Goal: Communication & Community: Answer question/provide support

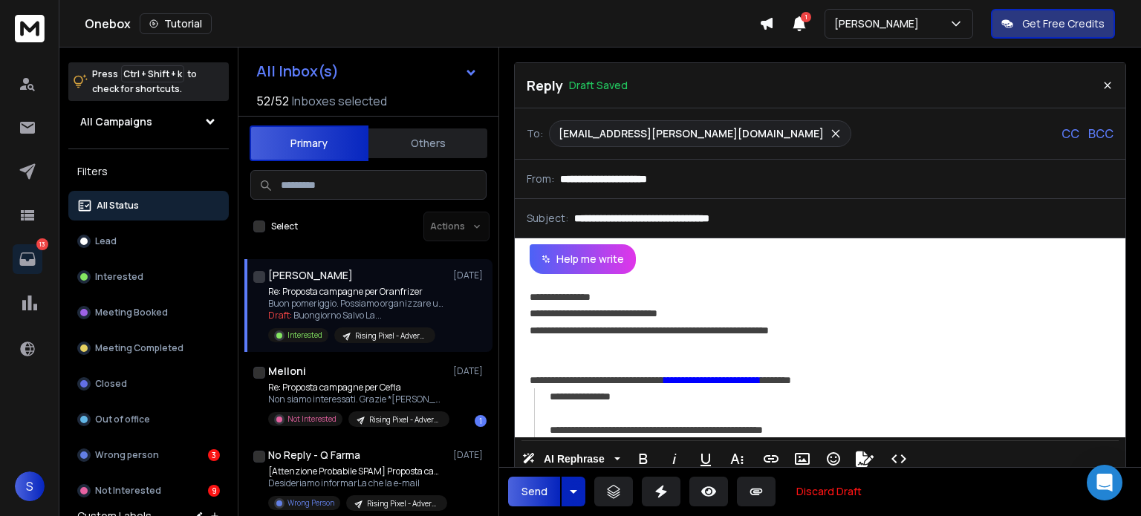
click at [846, 330] on div "**********" at bounding box center [812, 330] width 566 height 16
click at [806, 22] on icon at bounding box center [799, 23] width 15 height 15
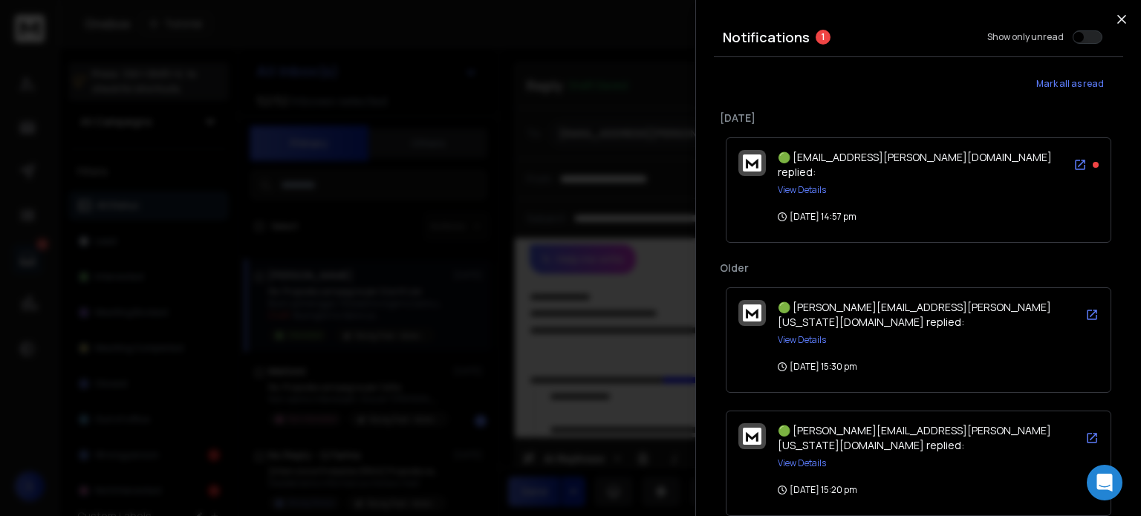
click at [1120, 19] on icon "button" at bounding box center [1121, 19] width 15 height 15
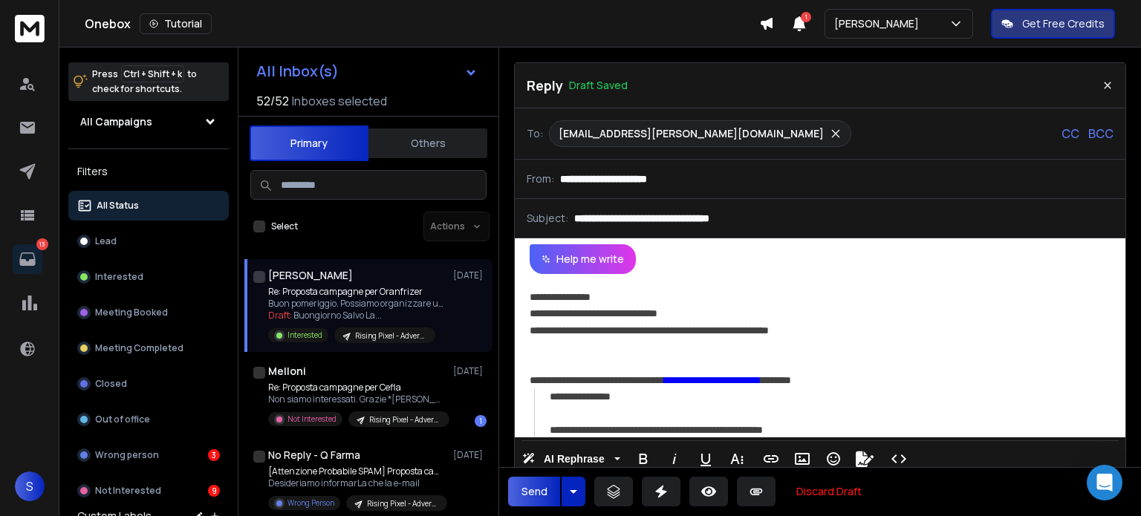
click at [860, 327] on div "**********" at bounding box center [812, 330] width 566 height 16
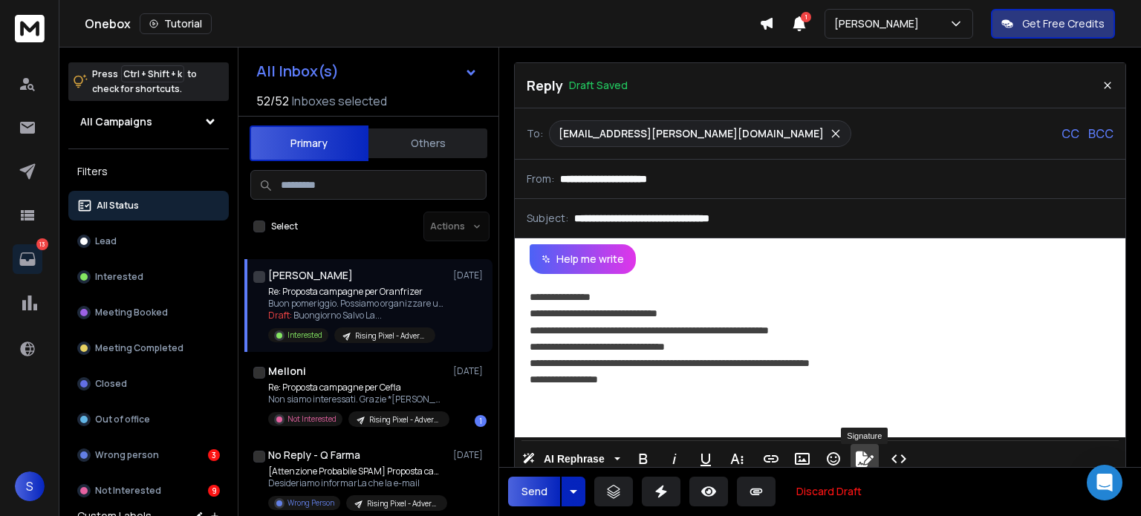
click at [851, 451] on button "Signature" at bounding box center [864, 459] width 28 height 30
click at [546, 489] on button "Send" at bounding box center [534, 492] width 52 height 30
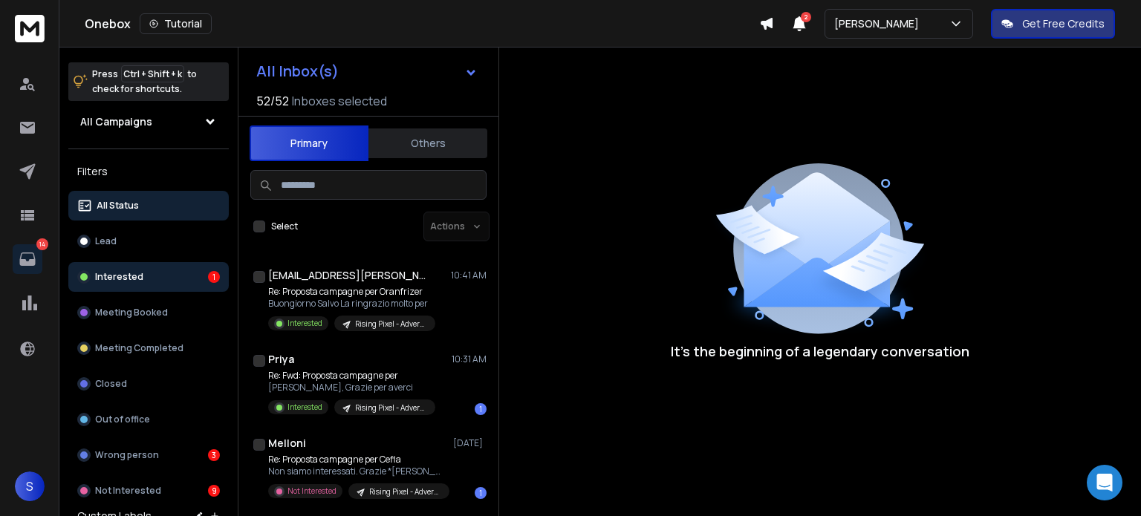
click at [164, 278] on button "Interested 1" at bounding box center [148, 277] width 160 height 30
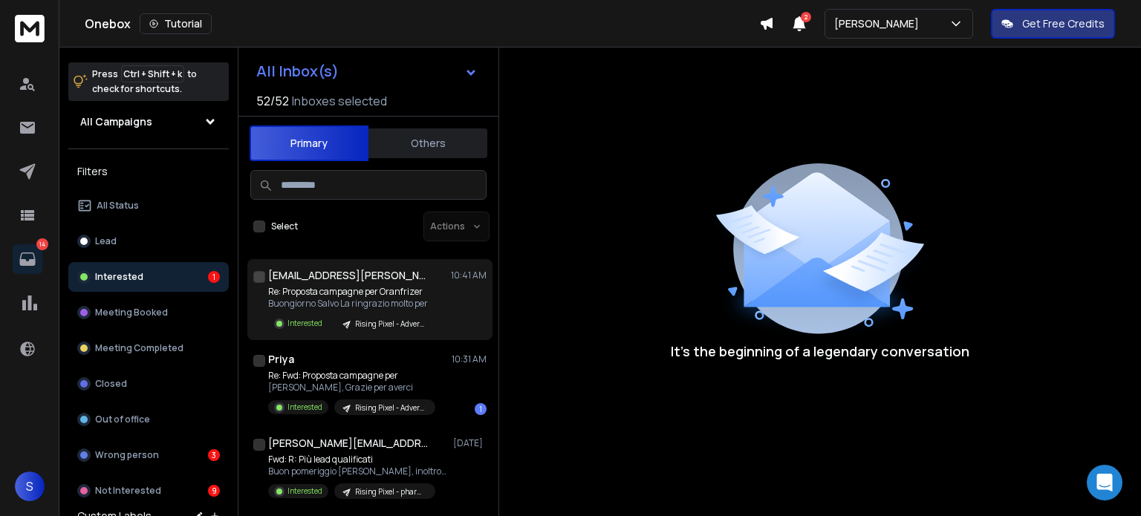
click at [425, 275] on div "[EMAIL_ADDRESS][PERSON_NAME][DOMAIN_NAME] 10:41 AM" at bounding box center [377, 275] width 218 height 15
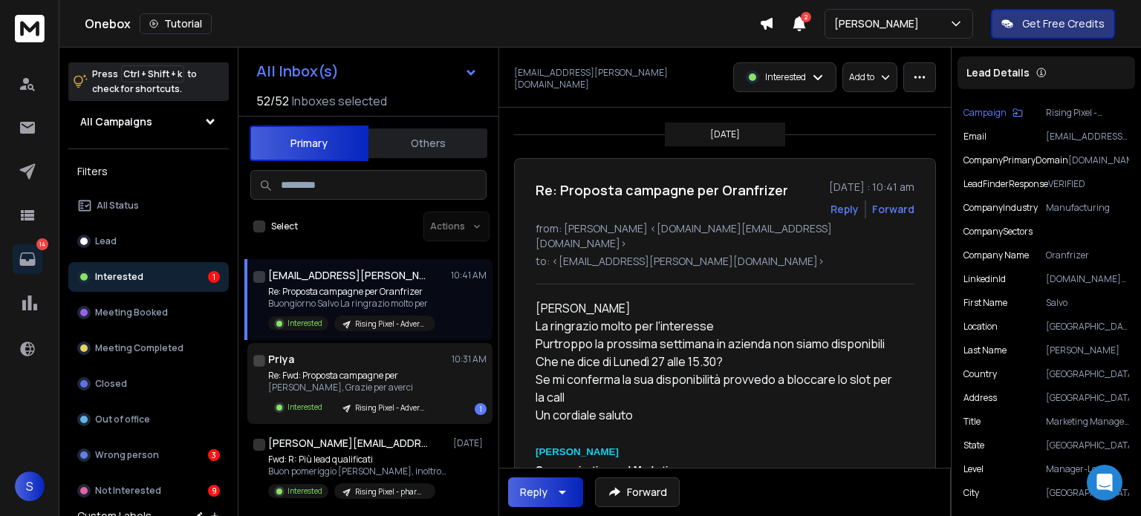
click at [455, 358] on p "10:31 AM" at bounding box center [468, 359] width 35 height 12
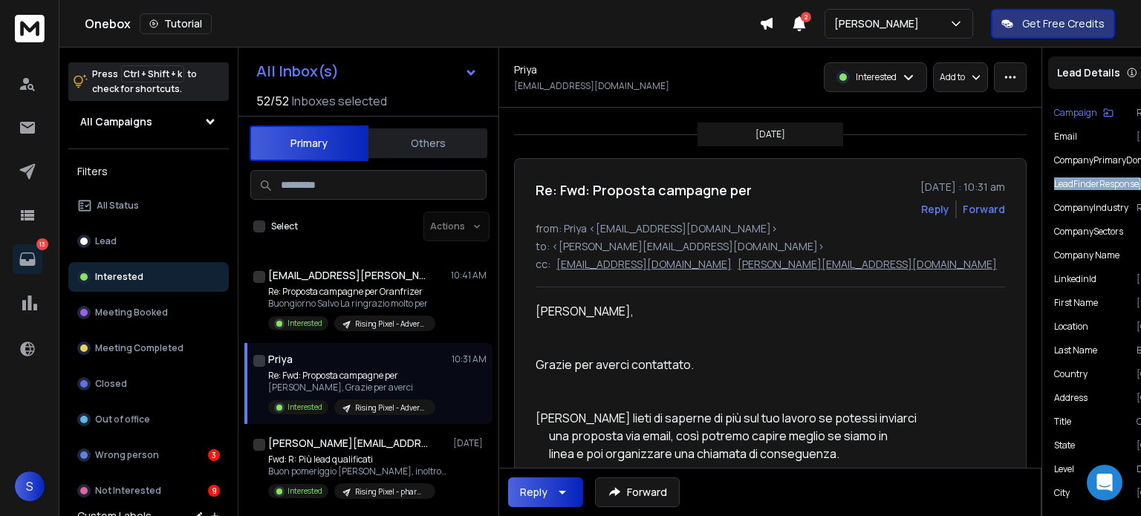
click at [1051, 199] on div "Lead Details Campaign Rising Pixel - Advergames / Playable Ads Email [PERSON_NA…" at bounding box center [1136, 306] width 190 height 516
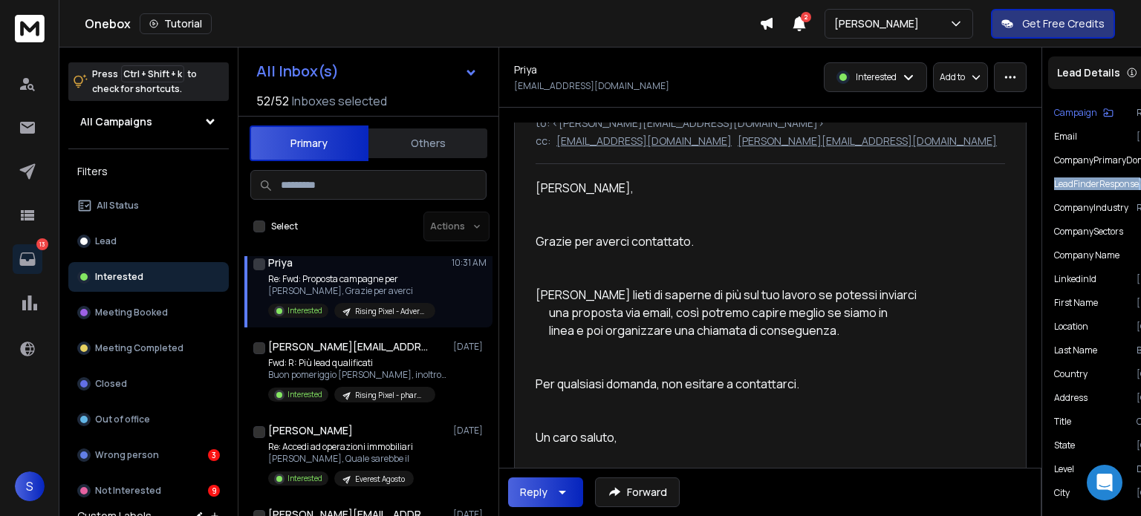
scroll to position [152, 0]
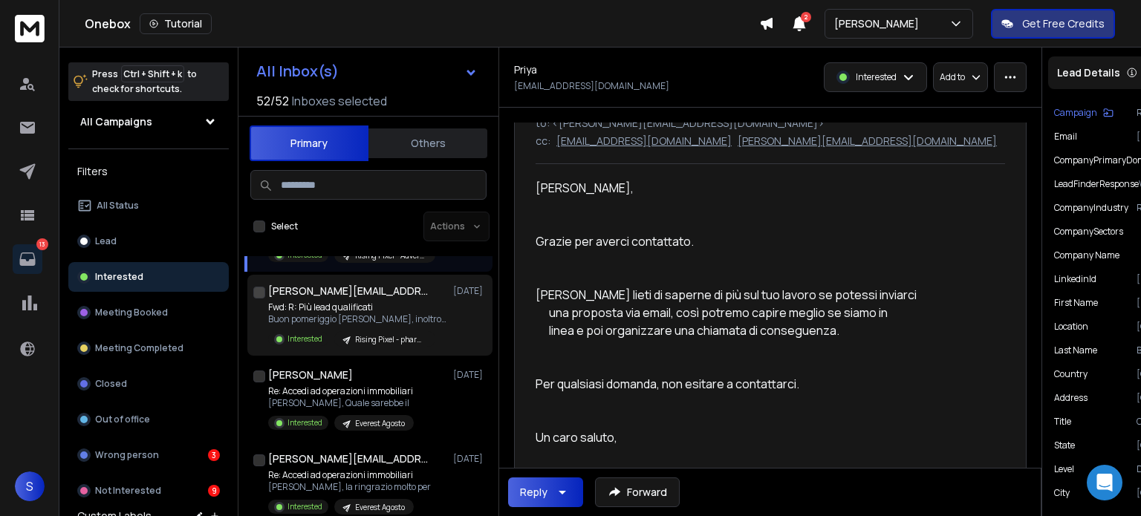
click at [389, 317] on p "Buon pomeriggio [PERSON_NAME], inoltro il" at bounding box center [357, 319] width 178 height 12
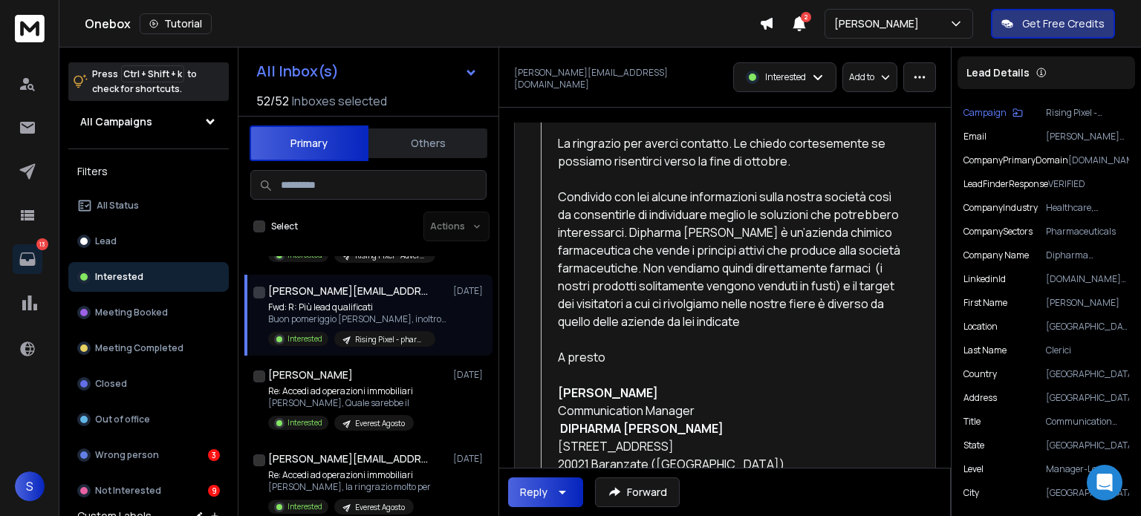
scroll to position [780, 0]
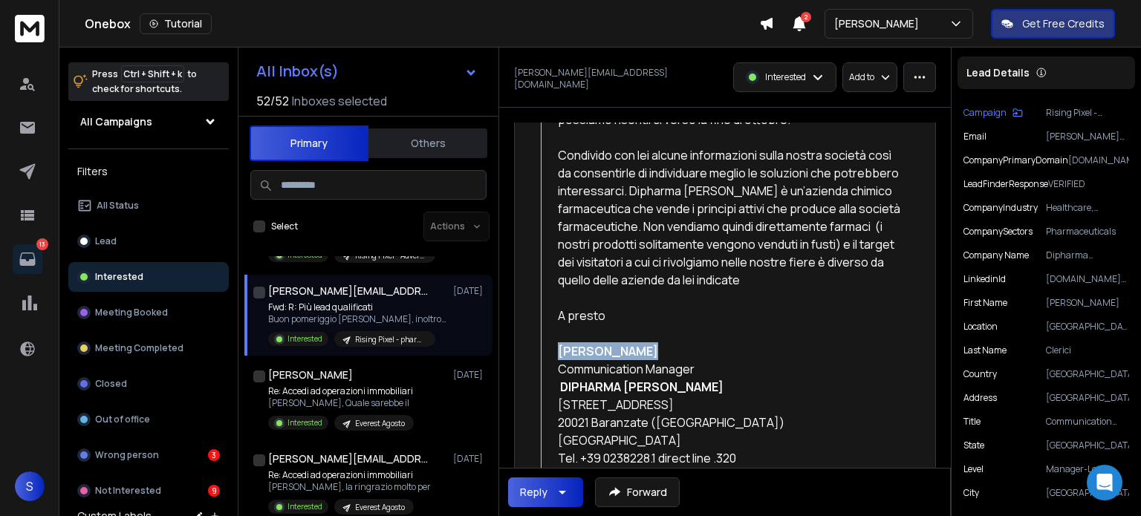
drag, startPoint x: 944, startPoint y: 311, endPoint x: 944, endPoint y: 302, distance: 8.9
click at [944, 302] on div "[DATE] Fwd: R: Più lead qualificati nei vostri eventi healthcare [DATE] : 02:53…" at bounding box center [724, 485] width 451 height 2285
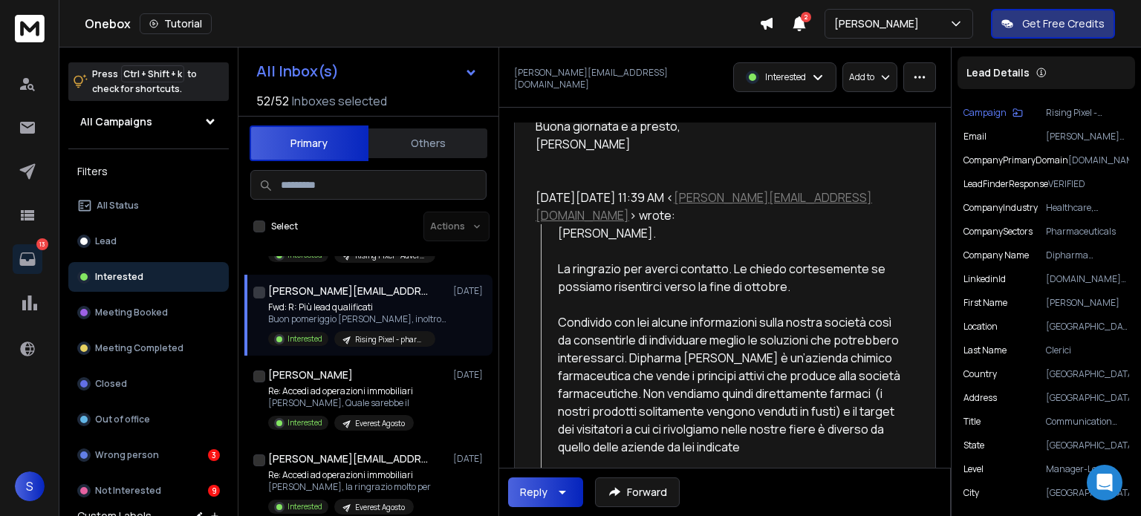
scroll to position [0, 0]
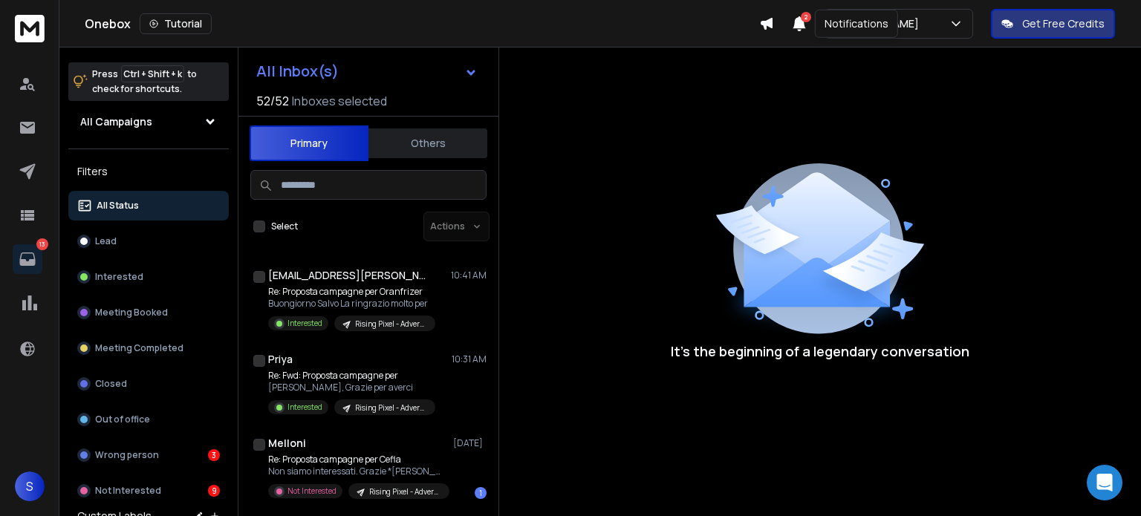
click at [806, 25] on icon at bounding box center [799, 23] width 15 height 15
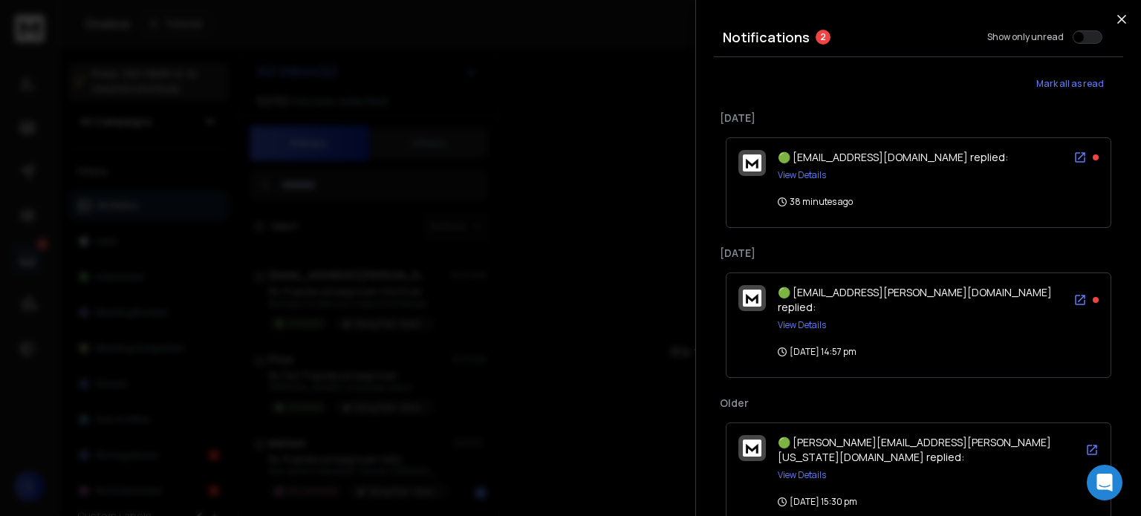
click at [1117, 22] on icon "button" at bounding box center [1121, 19] width 15 height 15
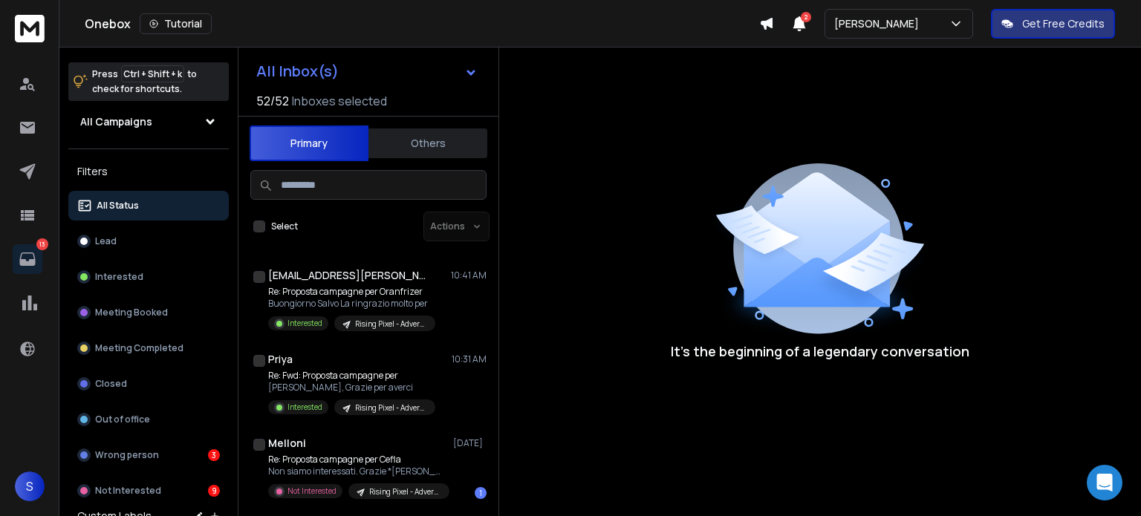
click at [817, 27] on div "2 Samuele Buzzi Get Free Credits" at bounding box center [937, 24] width 356 height 30
click at [805, 27] on icon at bounding box center [798, 23] width 13 height 15
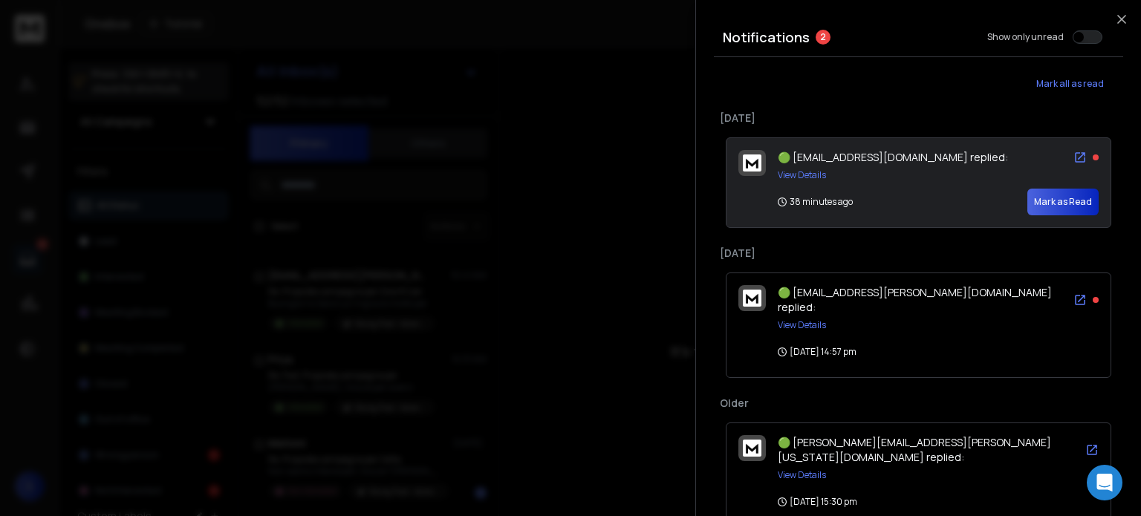
click at [872, 169] on div "🟢 press@avarofiglio.com replied: View Details 38 minutes ago Mark as Read Mark …" at bounding box center [937, 182] width 321 height 65
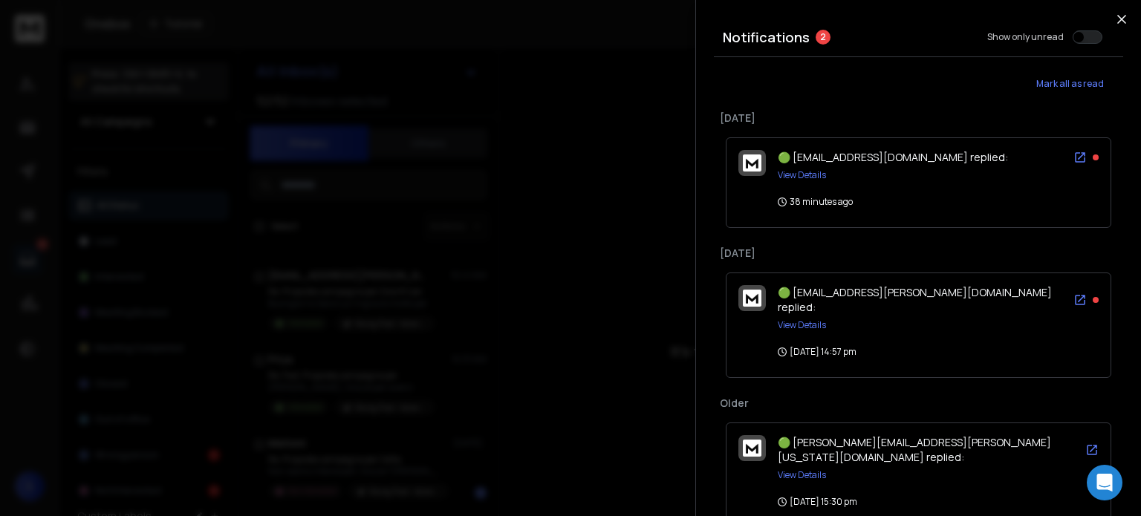
click at [1116, 22] on icon "button" at bounding box center [1121, 19] width 15 height 15
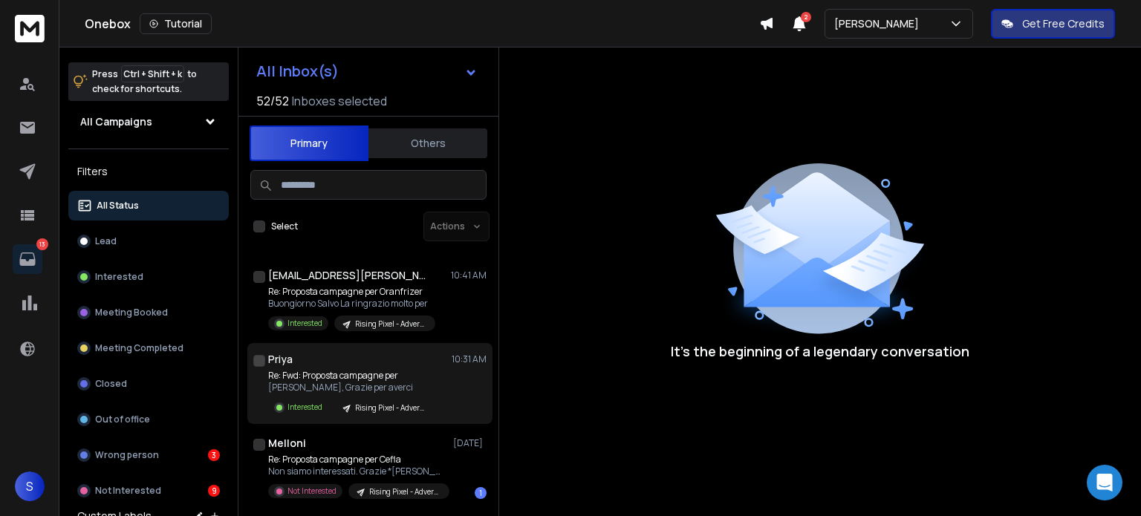
click at [419, 357] on div "Priya 10:31 AM" at bounding box center [377, 359] width 218 height 15
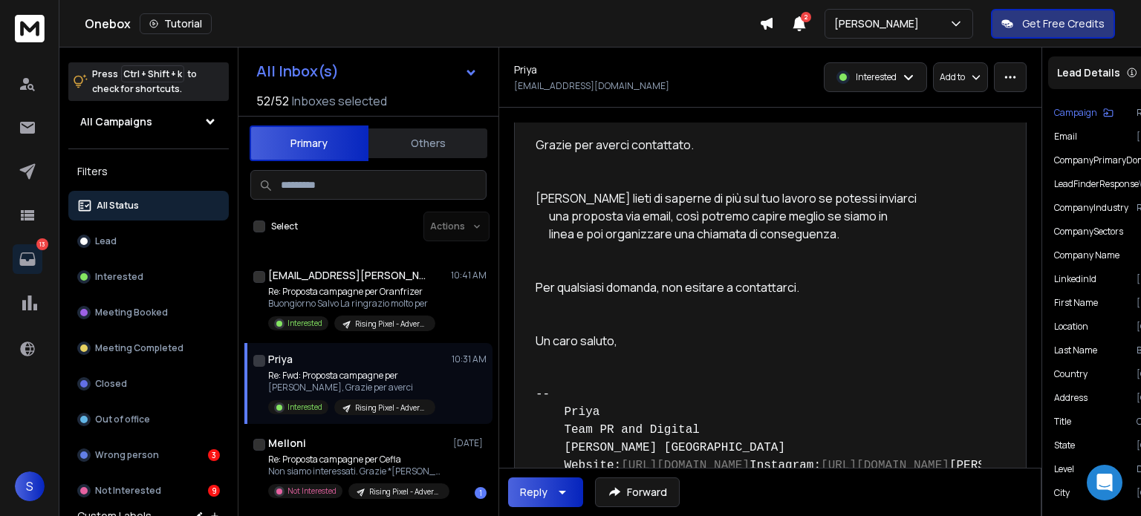
scroll to position [227, 0]
